Goal: Find specific page/section: Find specific page/section

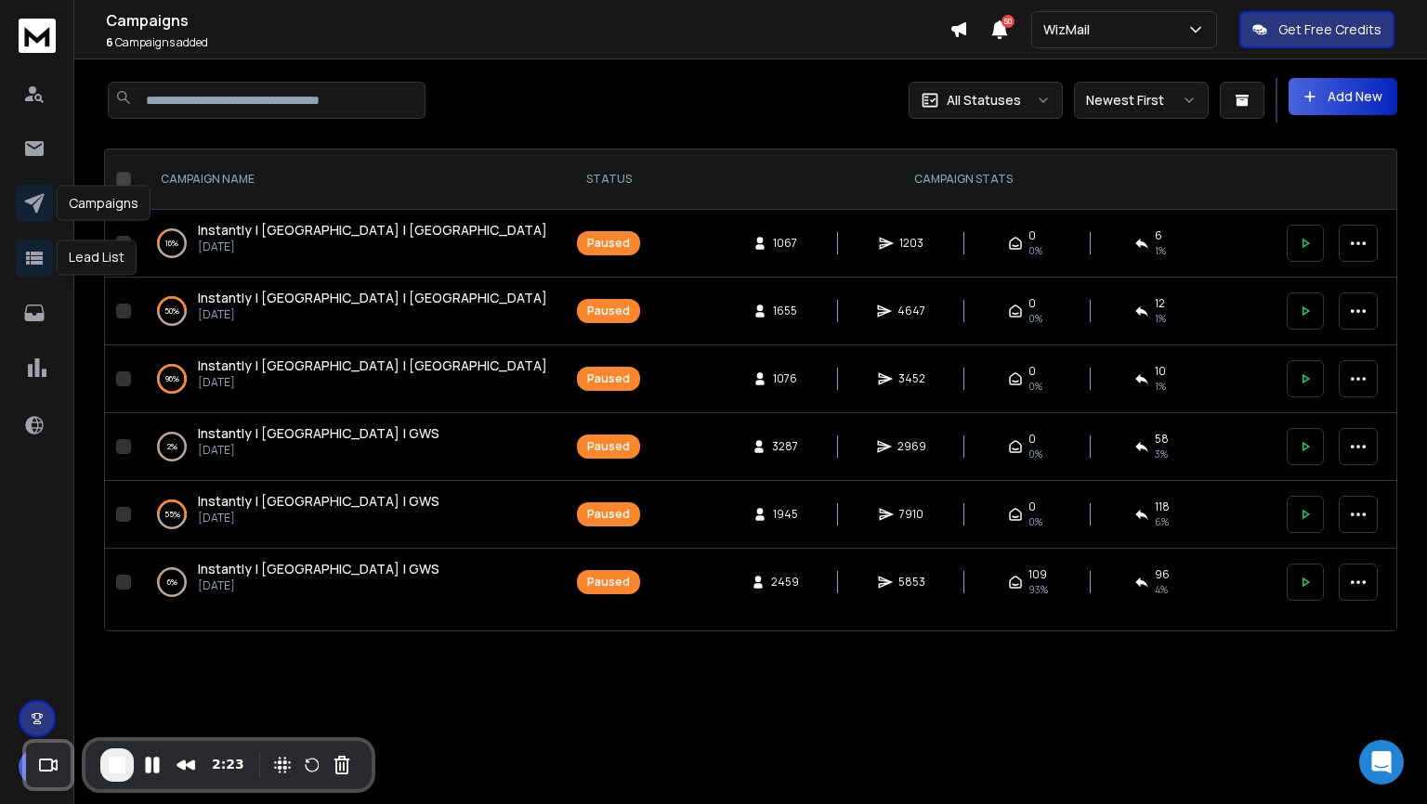
click at [25, 241] on link at bounding box center [34, 258] width 37 height 37
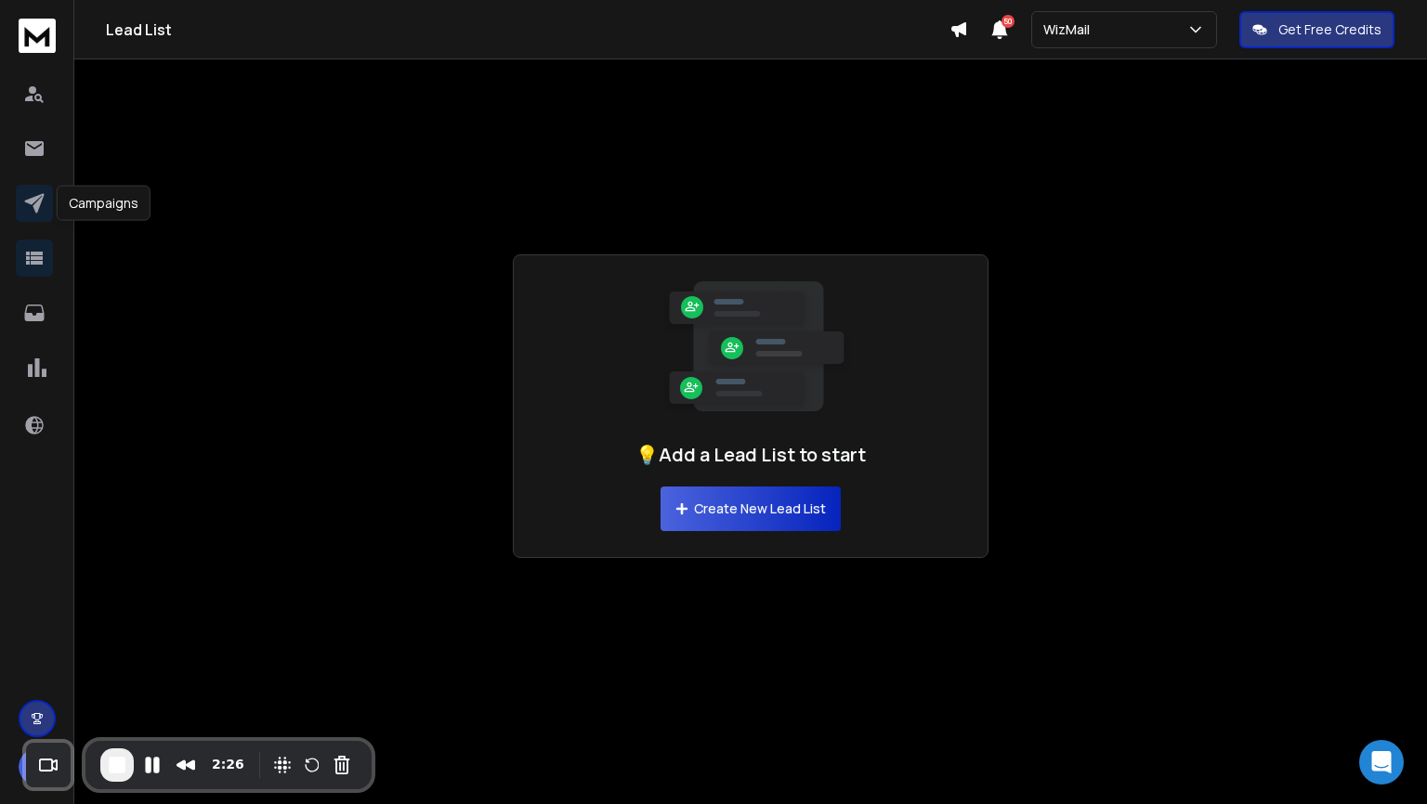
click at [34, 202] on icon at bounding box center [34, 203] width 22 height 22
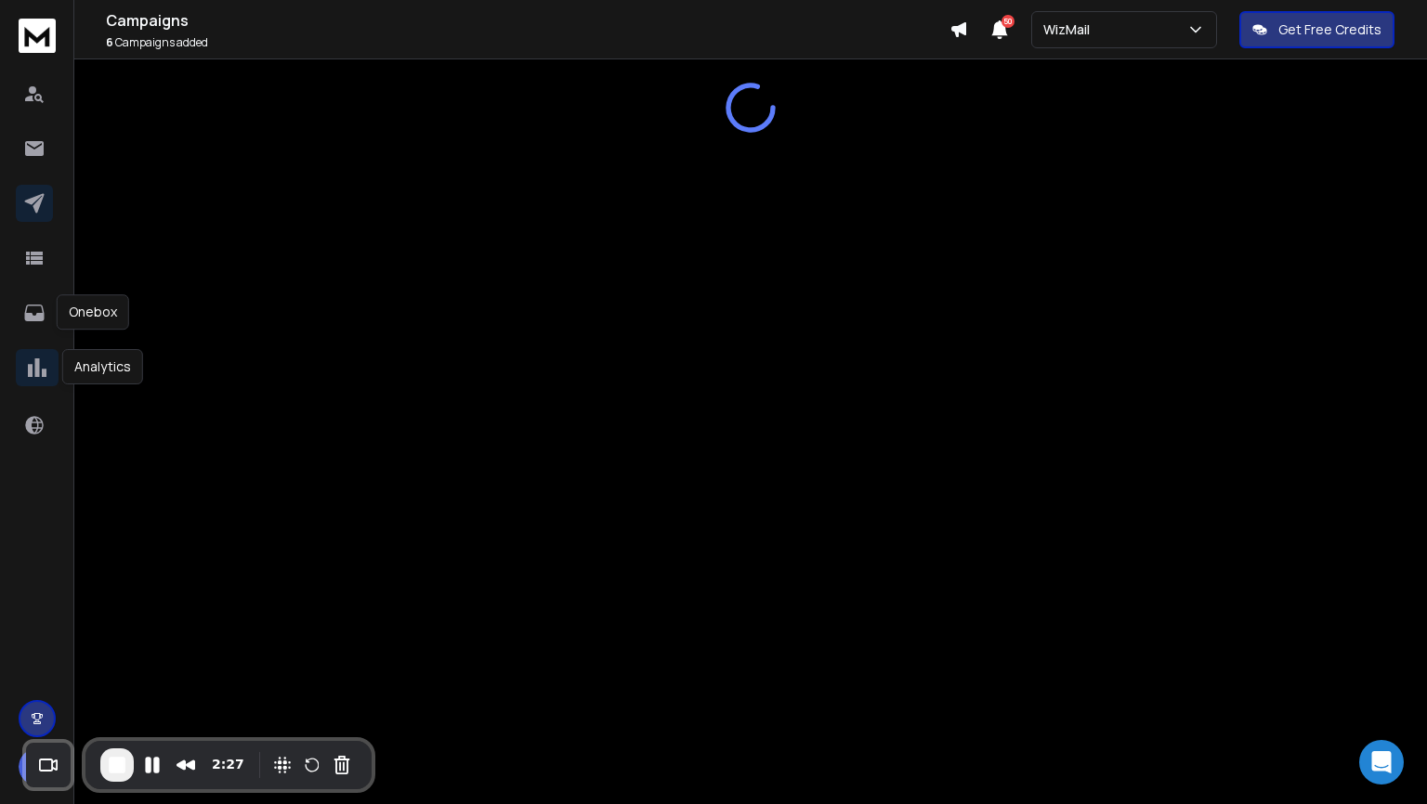
click at [34, 349] on link at bounding box center [37, 367] width 43 height 43
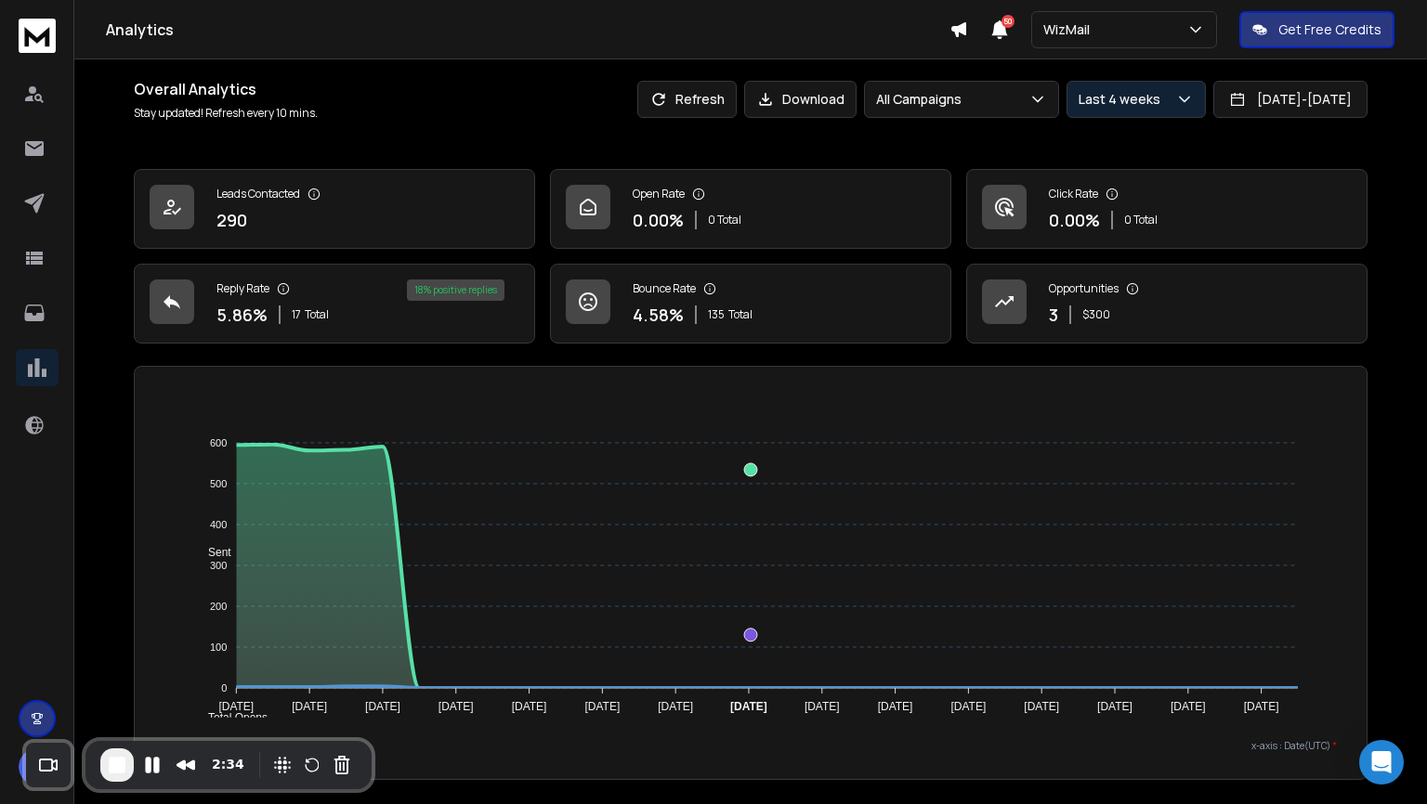
click at [1066, 114] on button "Last 4 weeks" at bounding box center [1135, 99] width 139 height 37
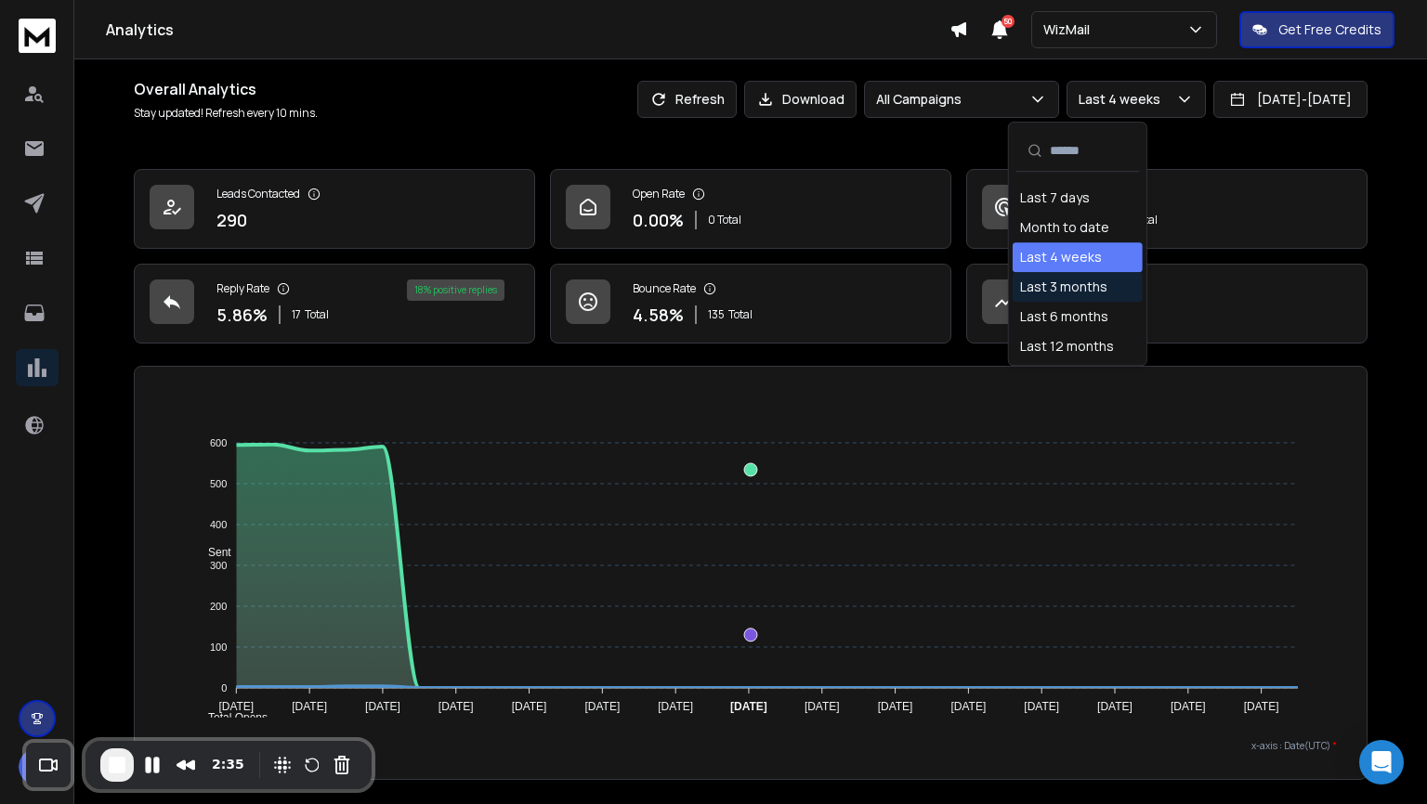
click at [1039, 292] on div "Last 3 months" at bounding box center [1063, 287] width 87 height 19
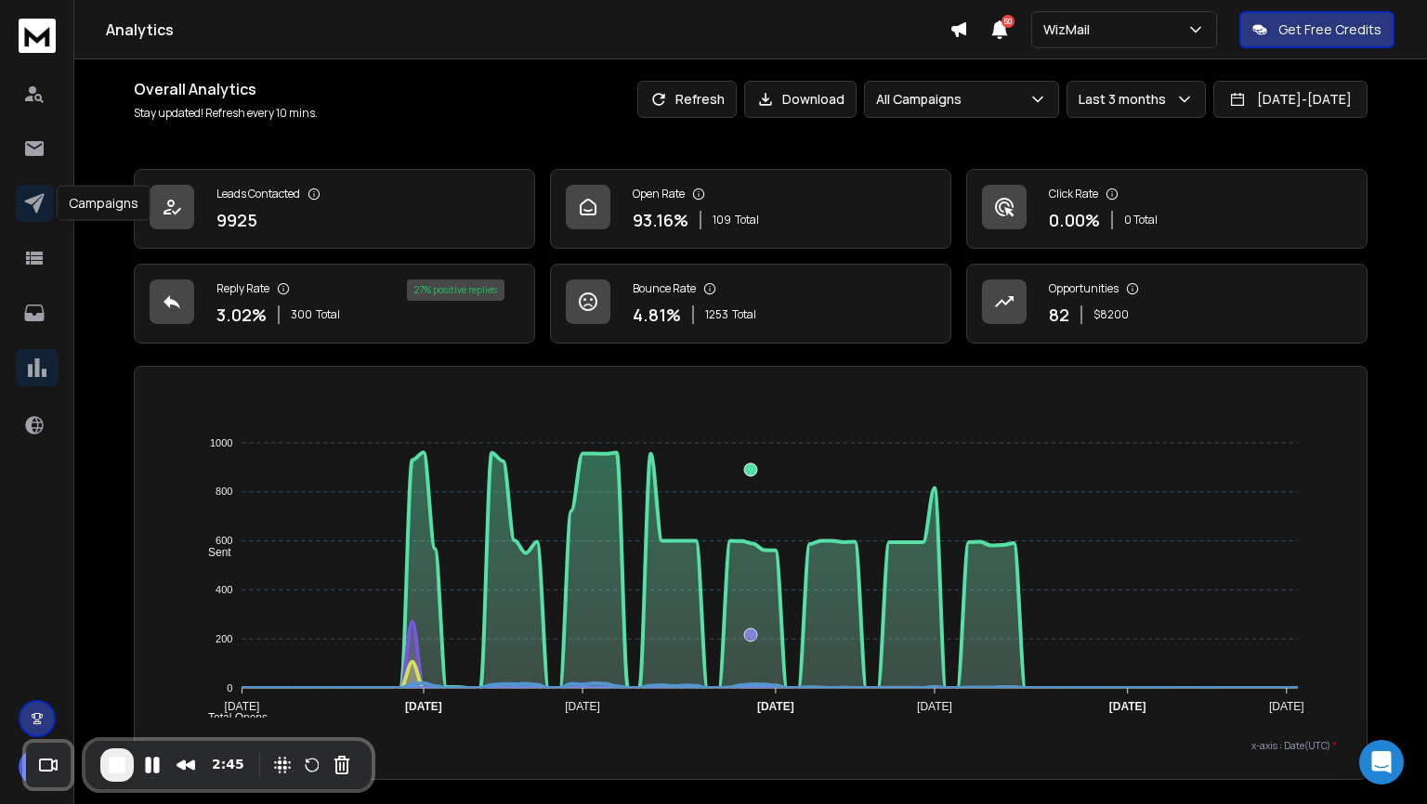
click at [43, 204] on icon at bounding box center [34, 203] width 22 height 22
